Goal: Task Accomplishment & Management: Use online tool/utility

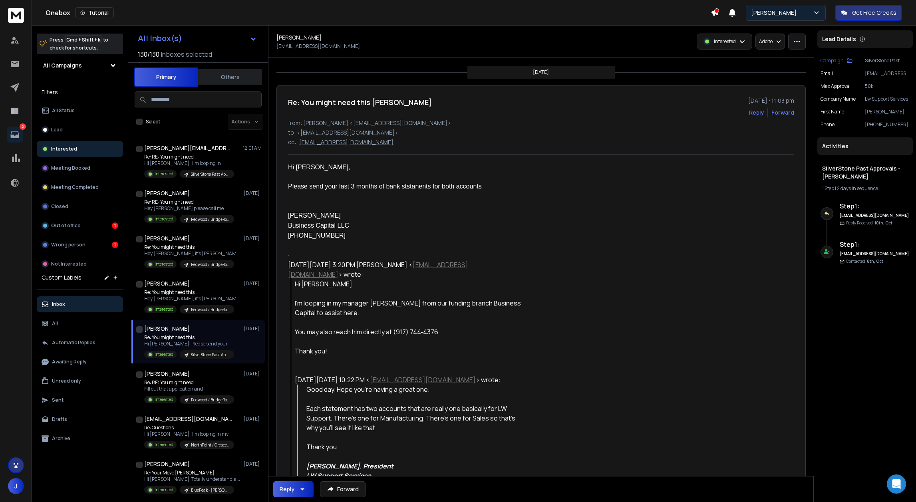
click at [769, 12] on p "[PERSON_NAME]" at bounding box center [775, 13] width 49 height 8
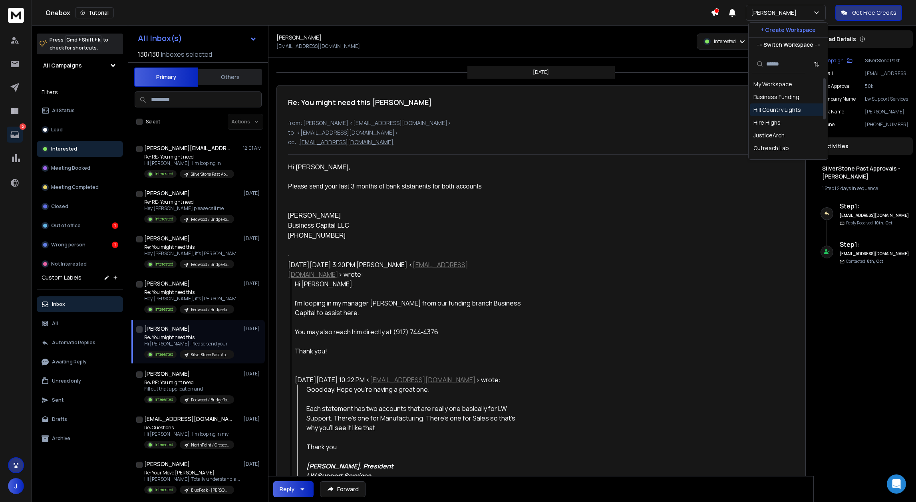
click at [789, 111] on div "Hill Country Lights" at bounding box center [777, 110] width 48 height 8
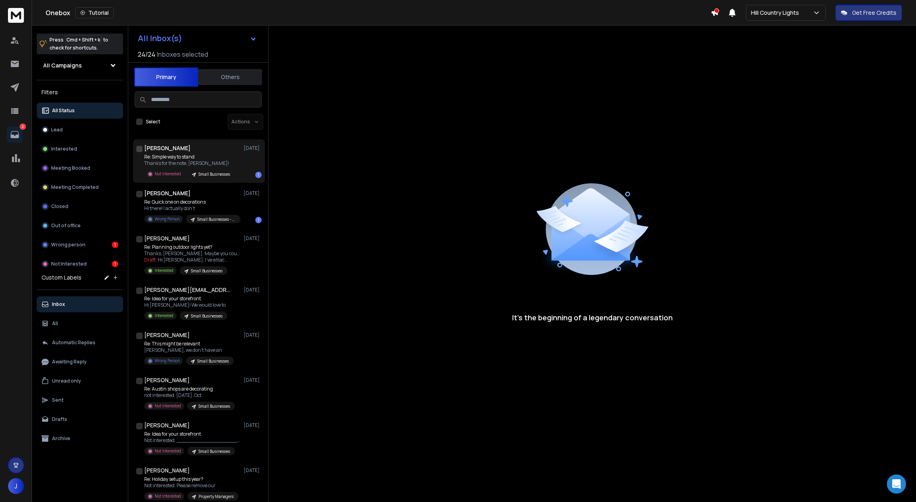
click at [215, 174] on p "Small Businesses" at bounding box center [215, 174] width 32 height 6
click at [213, 154] on p "Re: Simple way to stand" at bounding box center [189, 157] width 91 height 6
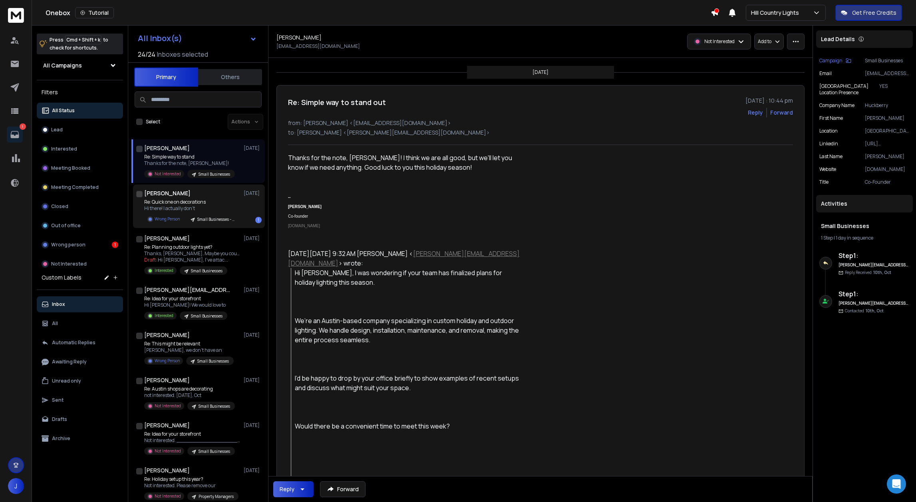
click at [201, 219] on p "Small Businesses - Generic" at bounding box center [216, 220] width 38 height 6
